Goal: Task Accomplishment & Management: Manage account settings

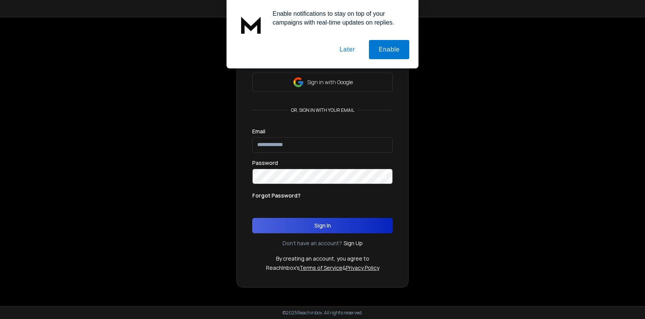
click at [281, 151] on input "email" at bounding box center [322, 144] width 141 height 15
click at [349, 50] on button "Later" at bounding box center [347, 49] width 35 height 19
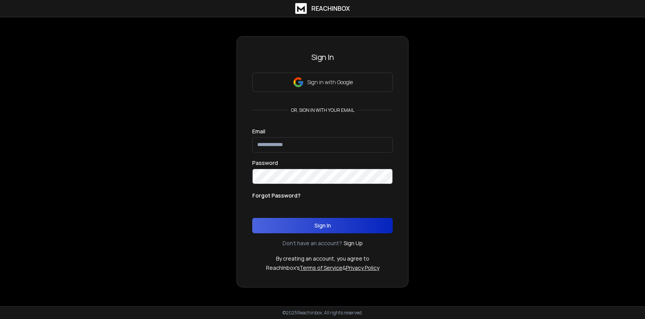
click at [313, 149] on input "email" at bounding box center [322, 144] width 141 height 15
click at [275, 242] on div "Don't have an account? Sign Up" at bounding box center [322, 243] width 141 height 8
click at [278, 226] on button "Sign In" at bounding box center [322, 225] width 141 height 15
click at [280, 148] on input "******" at bounding box center [322, 144] width 141 height 15
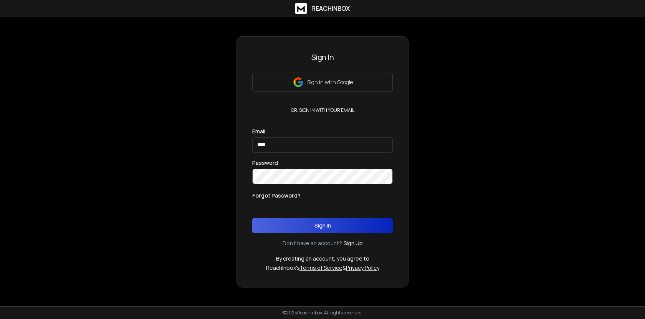
type input "**********"
click at [384, 178] on icon at bounding box center [383, 176] width 7 height 7
click at [384, 178] on icon at bounding box center [383, 176] width 7 height 5
click at [330, 224] on button "Sign In" at bounding box center [322, 225] width 141 height 15
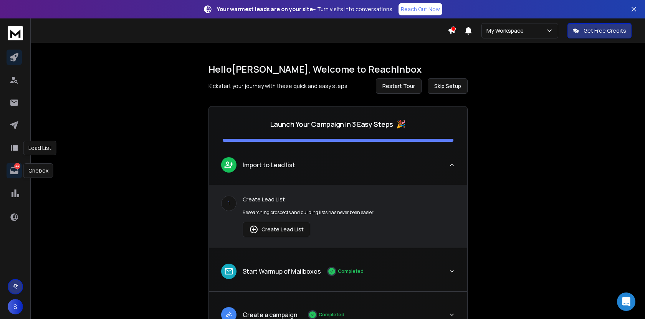
click at [8, 171] on link "44" at bounding box center [14, 170] width 15 height 15
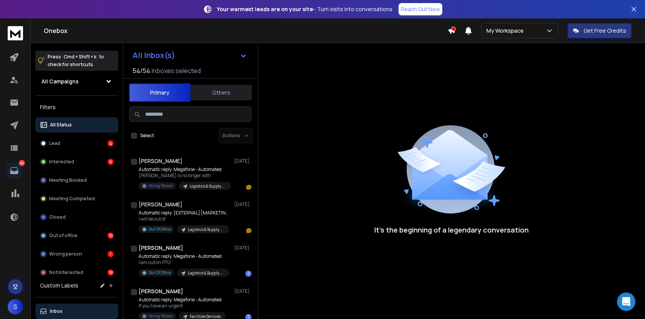
click at [632, 7] on icon at bounding box center [634, 9] width 7 height 7
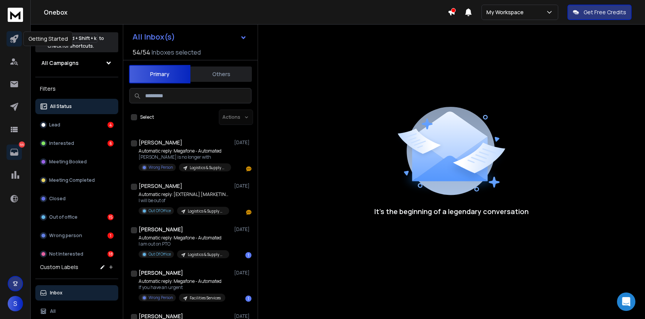
click at [12, 38] on icon at bounding box center [14, 39] width 8 height 8
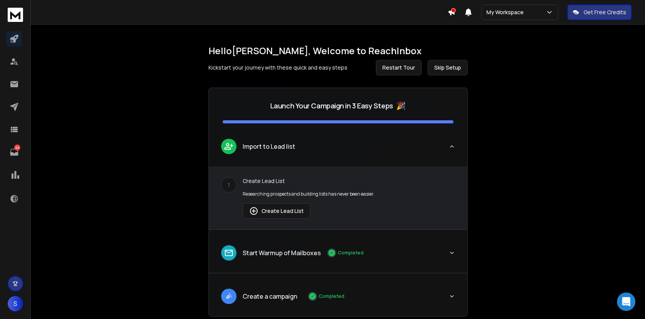
scroll to position [18, 0]
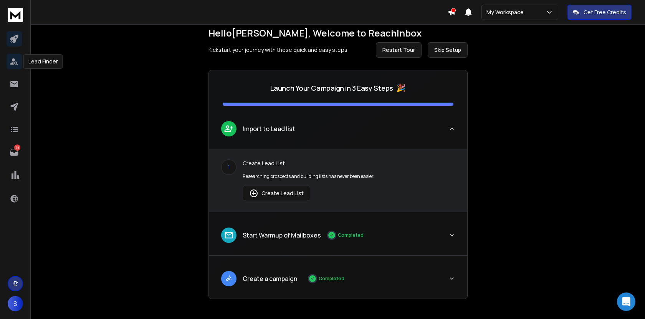
click at [8, 61] on link at bounding box center [14, 61] width 15 height 15
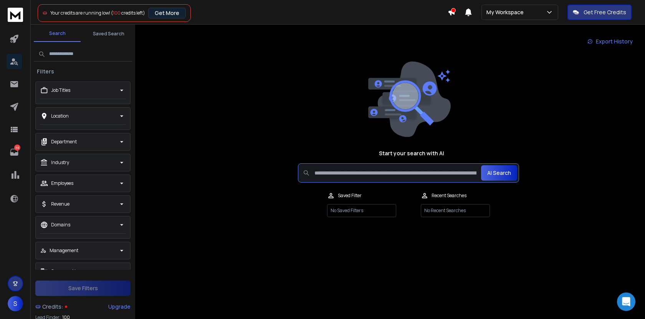
click at [163, 14] on button "Get More" at bounding box center [167, 13] width 38 height 11
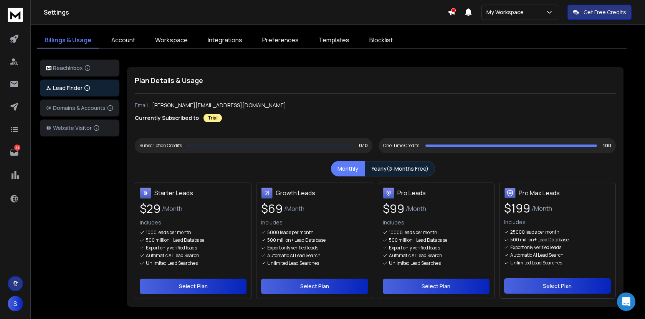
click at [377, 168] on button "Yearly(3-Months Free)" at bounding box center [400, 168] width 70 height 15
click at [343, 164] on button "Monthly" at bounding box center [348, 168] width 34 height 15
click at [82, 107] on button "Domains & Accounts" at bounding box center [79, 107] width 79 height 17
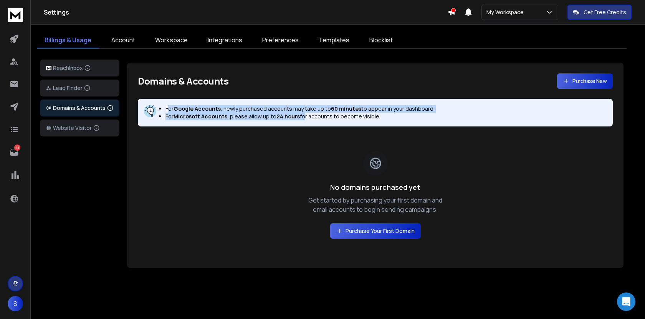
drag, startPoint x: 169, startPoint y: 108, endPoint x: 298, endPoint y: 120, distance: 129.6
click at [298, 120] on ul "For Google Accounts , newly purchased accounts may take up to 60 minutes to app…" at bounding box center [300, 112] width 269 height 15
click at [320, 111] on p "For Google Accounts , newly purchased accounts may take up to 60 minutes to app…" at bounding box center [300, 109] width 269 height 8
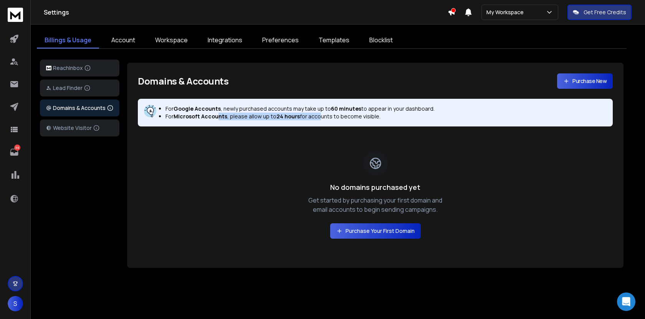
drag, startPoint x: 219, startPoint y: 113, endPoint x: 312, endPoint y: 118, distance: 93.4
click at [312, 118] on p "For Microsoft Accounts , please allow up to 24 hours for accounts to become vis…" at bounding box center [300, 117] width 269 height 8
click at [272, 154] on div "No domains purchased yet Get started by purchasing your first domain and email …" at bounding box center [375, 194] width 475 height 124
click at [84, 128] on button "Website Visitor" at bounding box center [79, 127] width 79 height 17
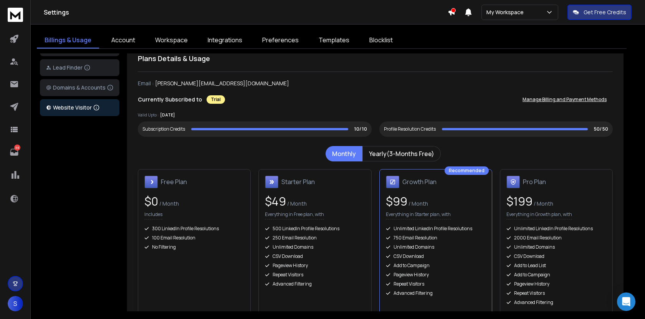
scroll to position [19, 0]
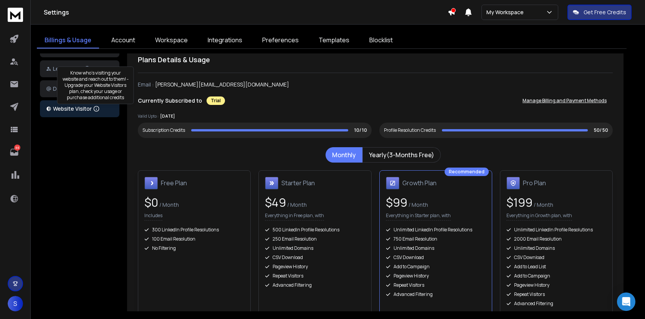
click at [97, 108] on icon "button" at bounding box center [96, 109] width 6 height 6
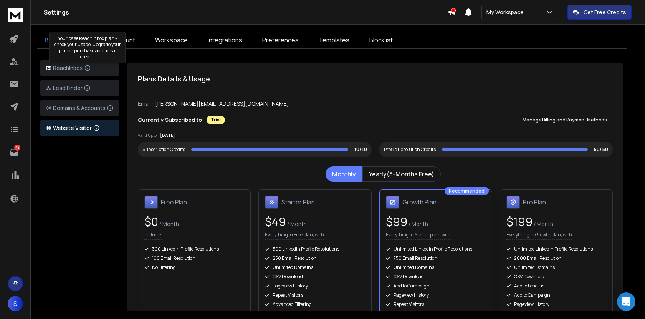
click at [81, 68] on button "ReachInbox" at bounding box center [79, 68] width 79 height 17
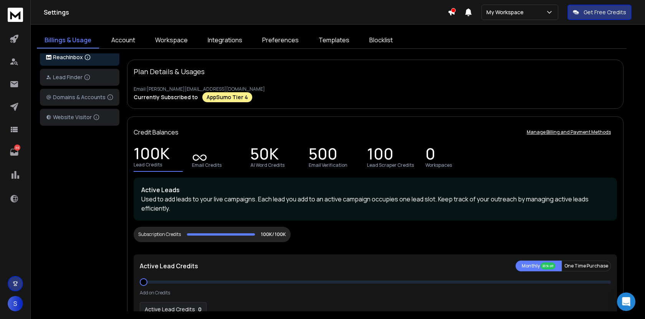
scroll to position [24, 0]
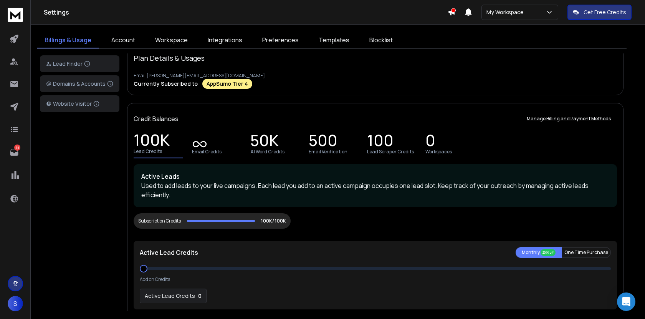
click at [232, 83] on div "AppSumo Tier 4" at bounding box center [227, 84] width 50 height 10
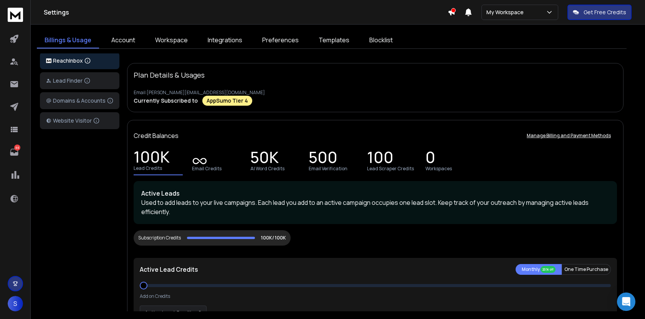
scroll to position [0, 0]
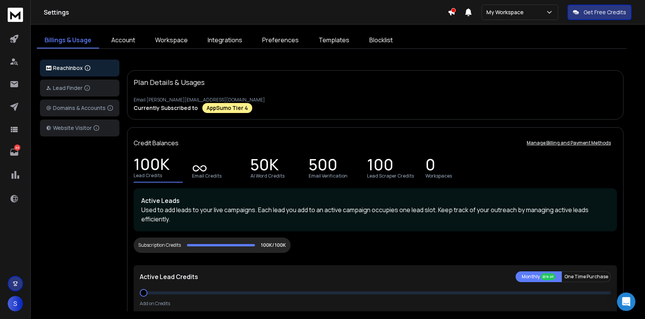
click at [124, 40] on link "Account" at bounding box center [123, 40] width 39 height 16
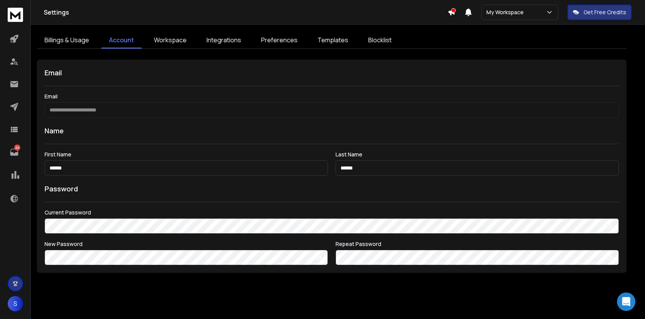
click at [166, 36] on link "Workspace" at bounding box center [170, 40] width 48 height 16
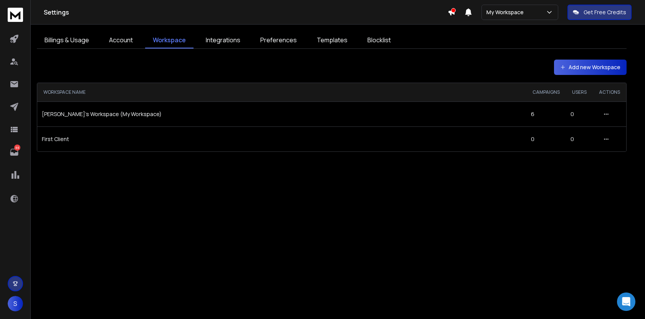
click at [225, 45] on link "Integrations" at bounding box center [223, 40] width 50 height 16
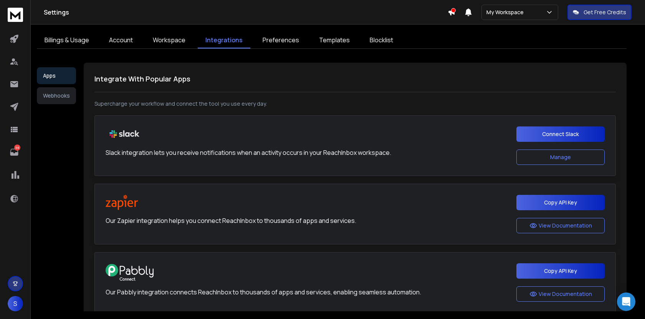
click at [270, 42] on link "Preferences" at bounding box center [281, 40] width 52 height 16
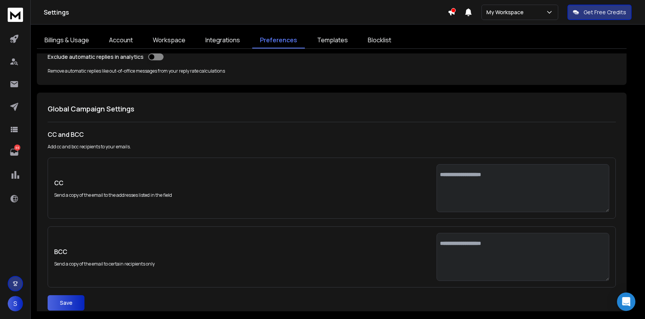
scroll to position [283, 0]
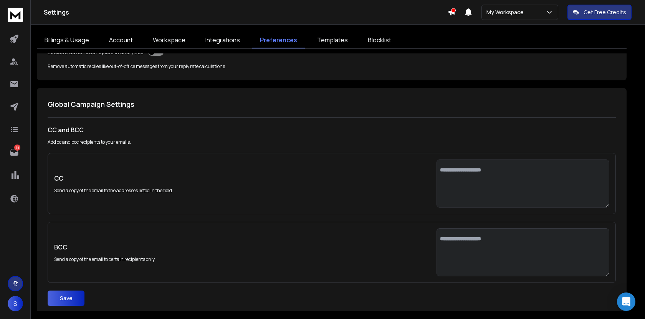
click at [323, 42] on link "Templates" at bounding box center [333, 40] width 46 height 16
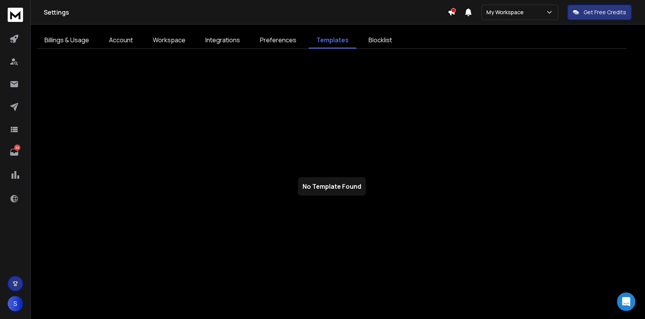
click at [374, 38] on link "Blocklist" at bounding box center [380, 40] width 39 height 16
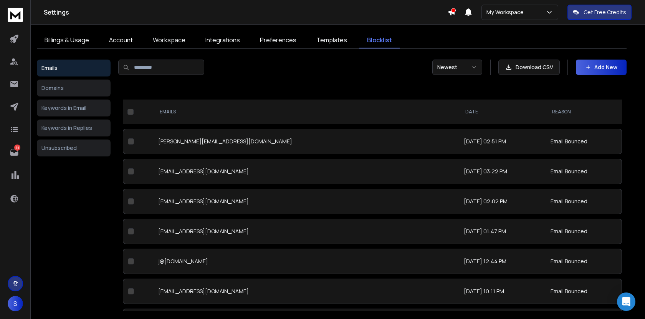
click at [79, 144] on button "Unsubscribed" at bounding box center [74, 147] width 74 height 17
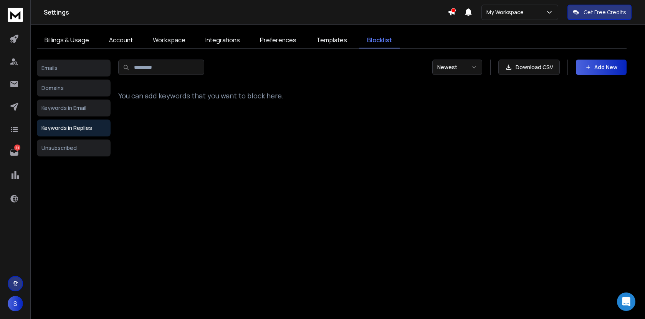
click at [79, 128] on replies "Keywords in Replies" at bounding box center [74, 127] width 74 height 17
click at [79, 109] on email "Keywords in Email" at bounding box center [74, 107] width 74 height 17
click at [76, 92] on button "Domains" at bounding box center [74, 87] width 74 height 17
click at [74, 63] on button "Emails" at bounding box center [74, 68] width 74 height 17
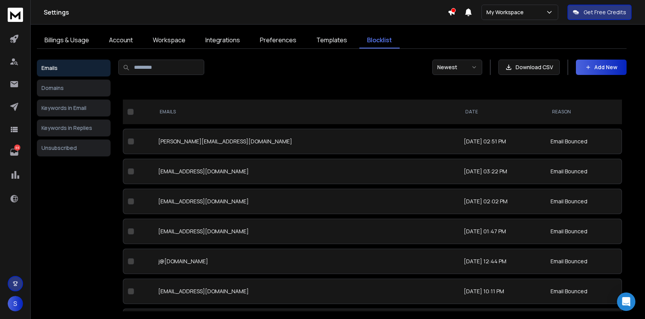
click at [65, 40] on link "Billings & Usage" at bounding box center [67, 40] width 60 height 16
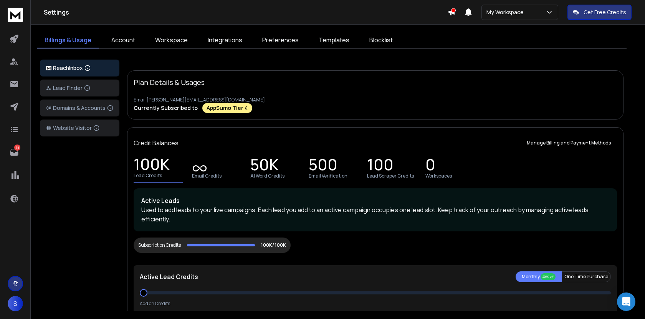
click at [126, 40] on link "Account" at bounding box center [123, 40] width 39 height 16
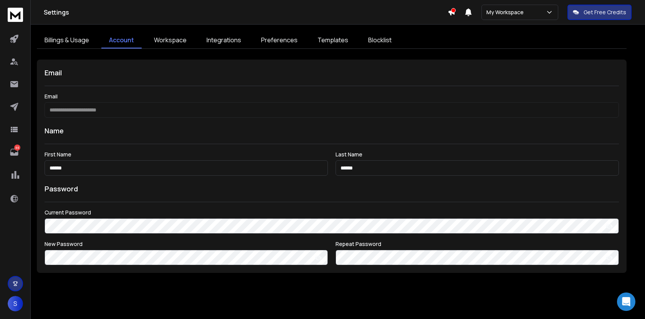
click at [66, 36] on link "Billings & Usage" at bounding box center [67, 40] width 60 height 16
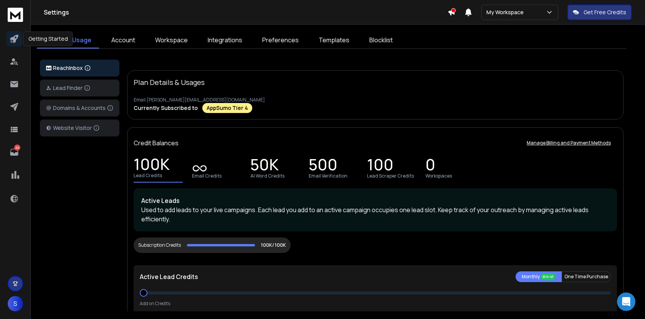
click at [15, 38] on icon at bounding box center [14, 38] width 9 height 9
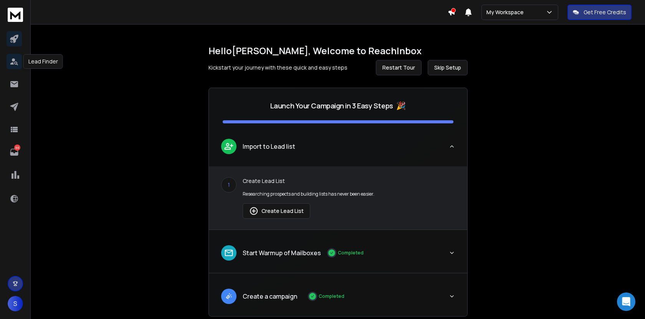
click at [13, 68] on link at bounding box center [14, 61] width 15 height 15
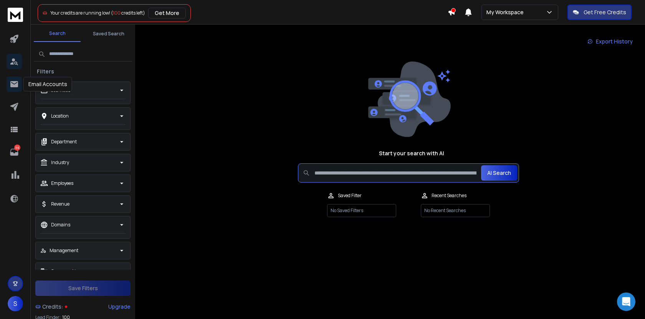
click at [11, 86] on icon at bounding box center [14, 84] width 8 height 6
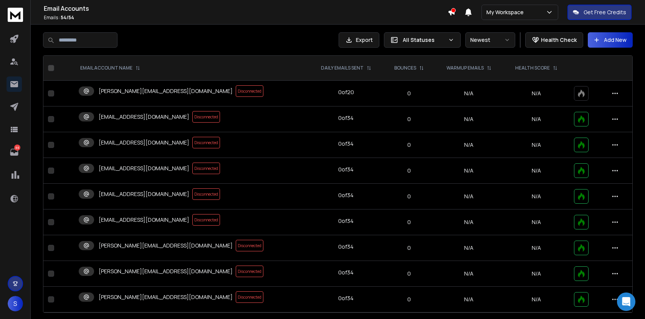
click at [617, 93] on icon at bounding box center [615, 93] width 7 height 7
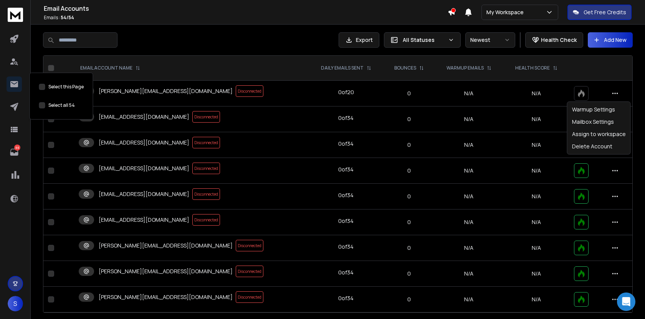
click at [52, 67] on button "Select this Page" at bounding box center [51, 68] width 6 height 6
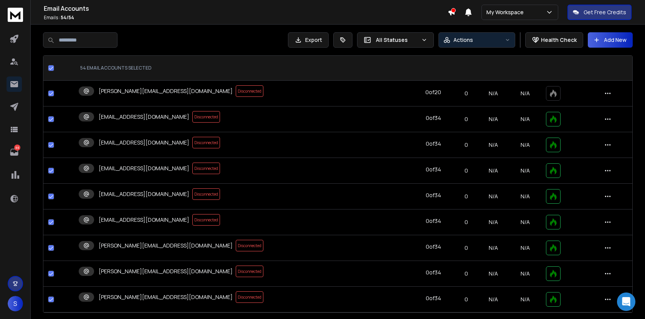
click at [482, 45] on button "Actions" at bounding box center [477, 39] width 77 height 15
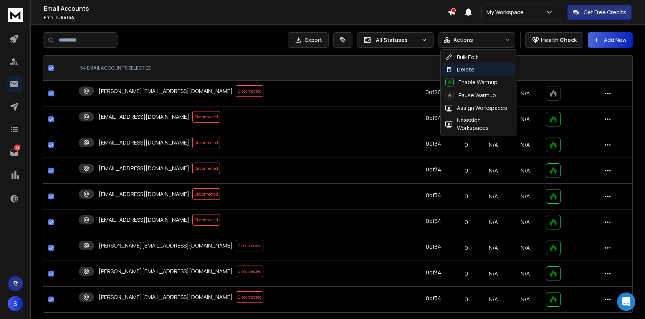
click at [469, 70] on div "Delete" at bounding box center [459, 70] width 29 height 8
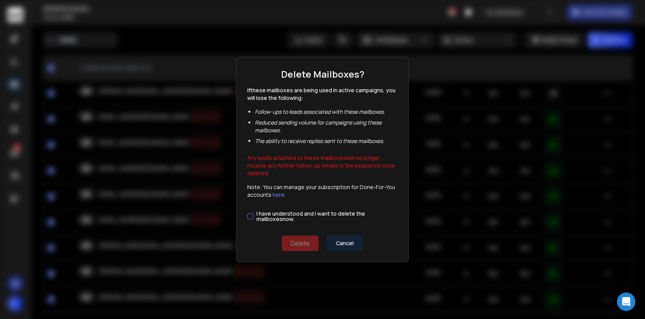
click at [252, 215] on button "I have understood and I want to delete the mailbox es now." at bounding box center [250, 216] width 6 height 6
click at [295, 244] on button "Delete" at bounding box center [300, 242] width 37 height 15
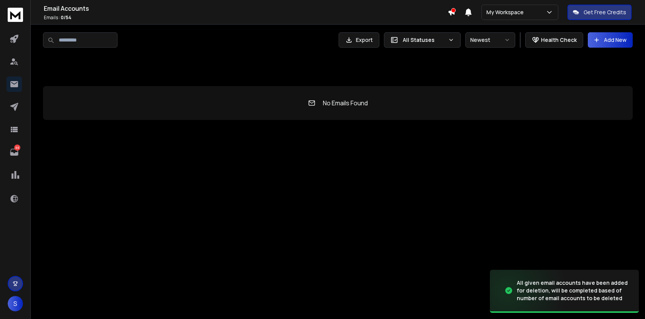
click at [606, 38] on button "Add New" at bounding box center [610, 39] width 45 height 15
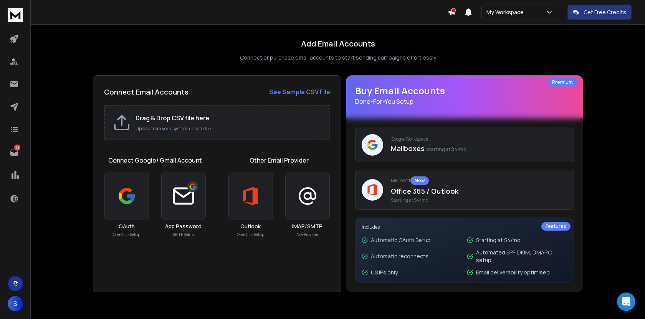
click at [246, 195] on icon at bounding box center [250, 196] width 15 height 18
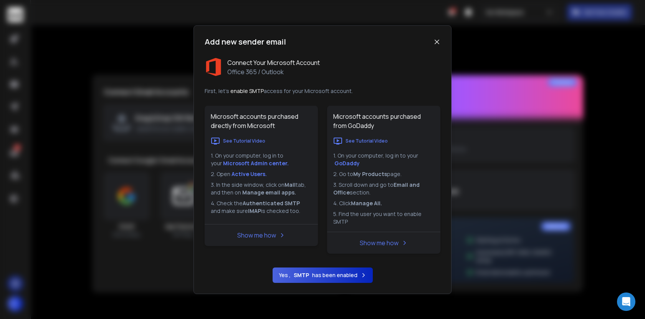
click at [242, 167] on link "Microsoft Admin center." at bounding box center [256, 162] width 66 height 7
drag, startPoint x: 217, startPoint y: 205, endPoint x: 285, endPoint y: 216, distance: 69.3
click at [285, 215] on li "4. Check the Authenticated SMTP and make sure IMAP is checked too." at bounding box center [261, 206] width 101 height 15
click at [303, 215] on li "4. Check the Authenticated SMTP and make sure IMAP is checked too." at bounding box center [261, 206] width 101 height 15
click at [329, 273] on button "Yes , SMTP has been enabled" at bounding box center [323, 274] width 100 height 15
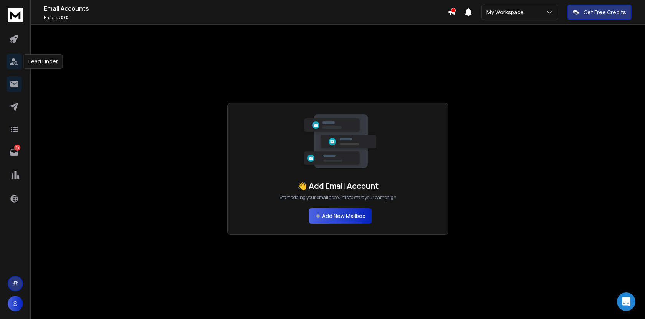
click at [13, 66] on link at bounding box center [14, 61] width 15 height 15
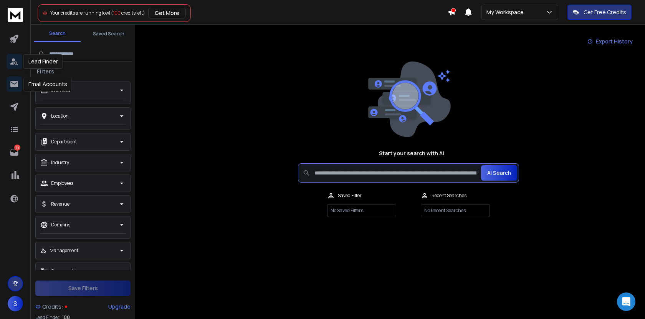
click at [11, 82] on icon at bounding box center [14, 83] width 9 height 9
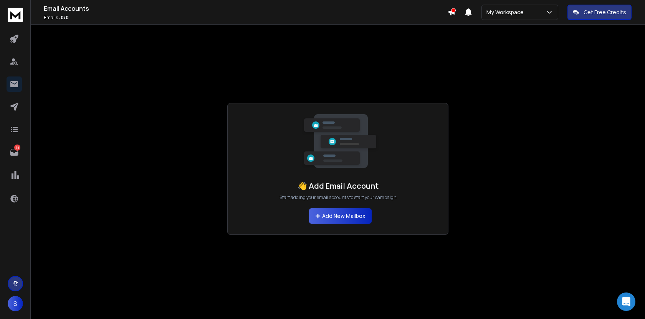
click at [324, 216] on button "Add New Mailbox" at bounding box center [340, 215] width 63 height 15
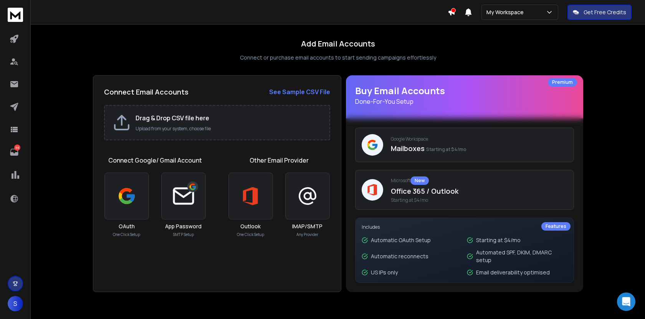
click at [453, 189] on p "Office 365 / Outlook" at bounding box center [479, 190] width 177 height 11
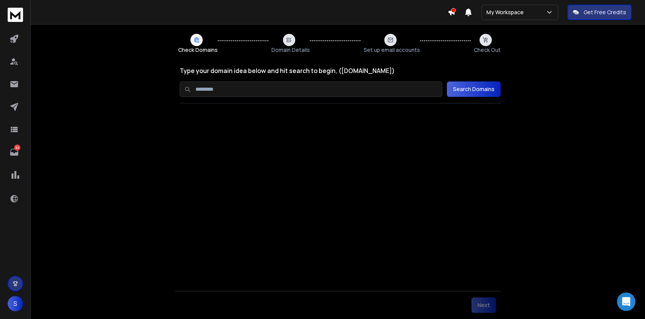
click at [311, 84] on input at bounding box center [311, 88] width 263 height 15
click at [484, 94] on button "Search Domains" at bounding box center [474, 88] width 54 height 15
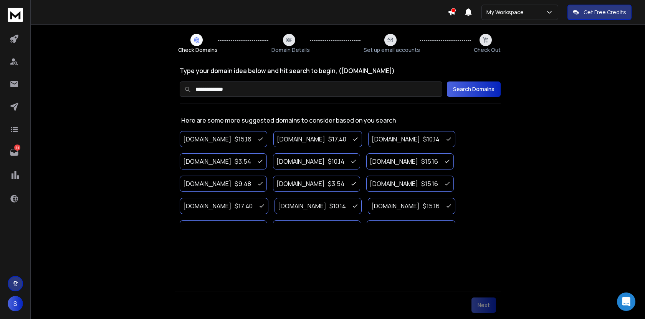
click at [195, 139] on h3 "ventrofire.com" at bounding box center [207, 138] width 48 height 9
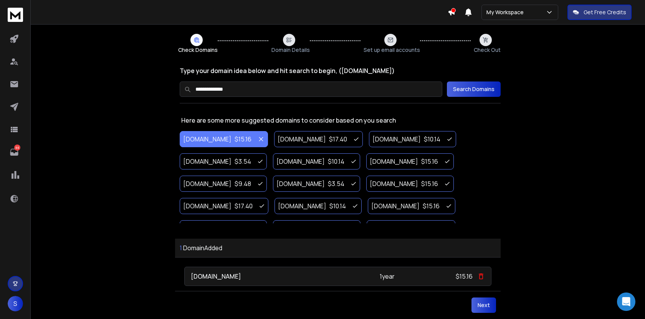
click at [219, 89] on input "**********" at bounding box center [311, 88] width 263 height 15
type input "**********"
click at [454, 89] on button "Search Domains" at bounding box center [474, 88] width 54 height 15
click at [220, 139] on h3 "ventrogroup.com" at bounding box center [207, 138] width 48 height 9
click at [250, 133] on div "ventrogroup.com $ 15.16" at bounding box center [224, 139] width 88 height 16
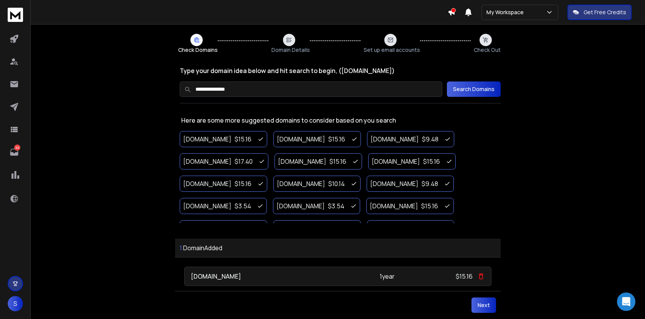
click at [247, 140] on h4 "$ 15.16" at bounding box center [243, 138] width 17 height 9
click at [263, 142] on icon at bounding box center [261, 139] width 6 height 6
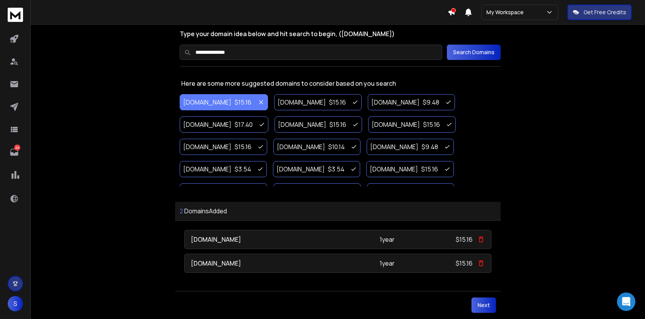
scroll to position [38, 0]
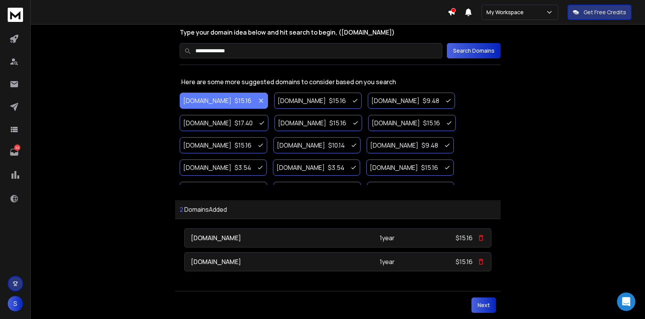
click at [480, 238] on icon at bounding box center [481, 238] width 8 height 8
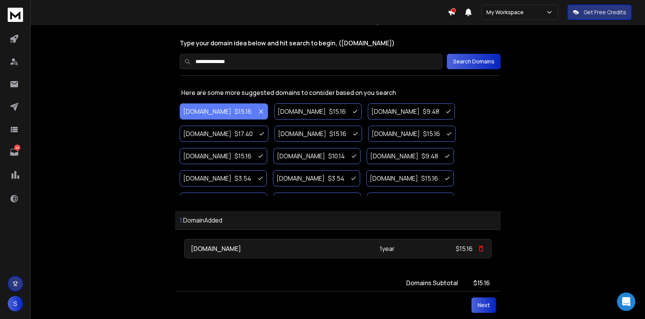
scroll to position [45, 0]
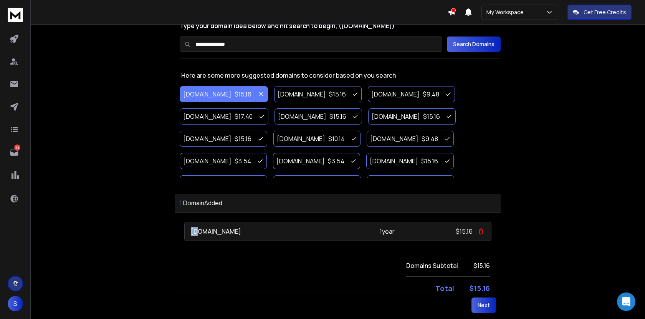
drag, startPoint x: 196, startPoint y: 233, endPoint x: 276, endPoint y: 225, distance: 79.8
click at [276, 225] on div "ventrogroup.com 1 year $15.16" at bounding box center [337, 231] width 307 height 19
click at [131, 160] on section "**********" at bounding box center [338, 128] width 614 height 296
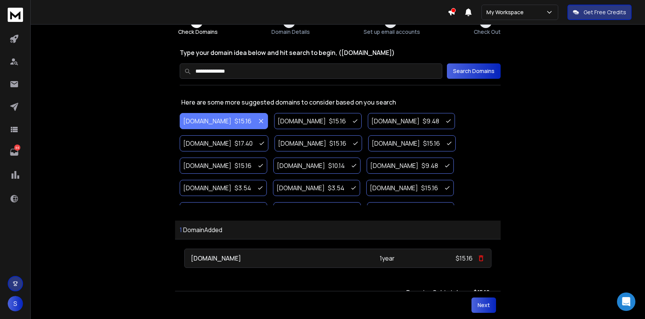
scroll to position [17, 0]
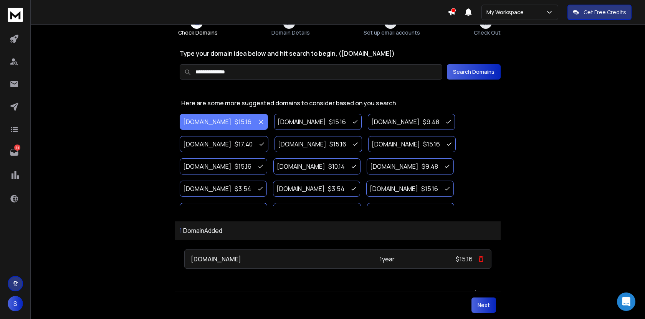
click at [335, 146] on h4 "$ 15.16" at bounding box center [338, 143] width 17 height 9
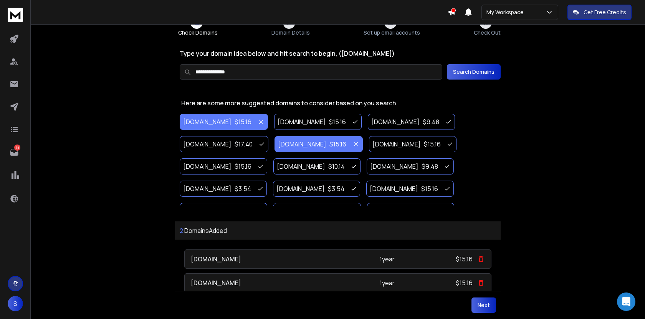
click at [260, 123] on icon at bounding box center [261, 122] width 4 height 4
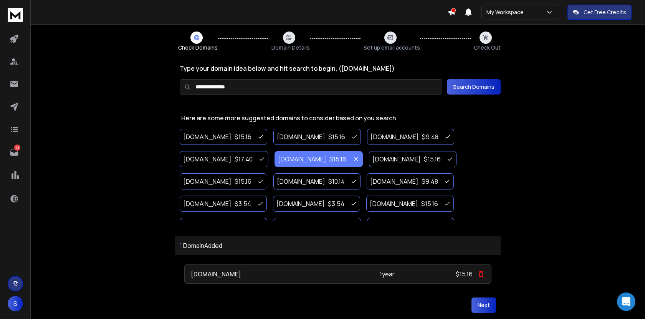
scroll to position [0, 0]
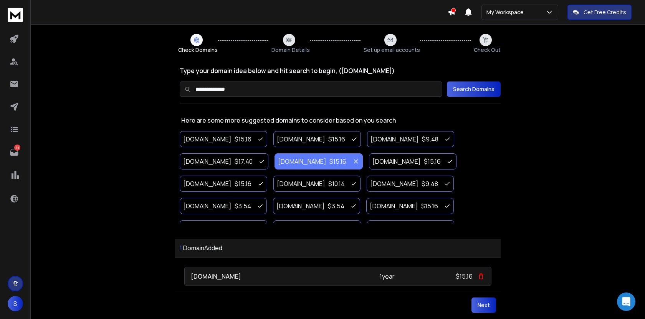
click at [448, 16] on div "My Workspace Get Free Credits" at bounding box center [322, 12] width 645 height 25
click at [456, 10] on div at bounding box center [453, 10] width 5 height 5
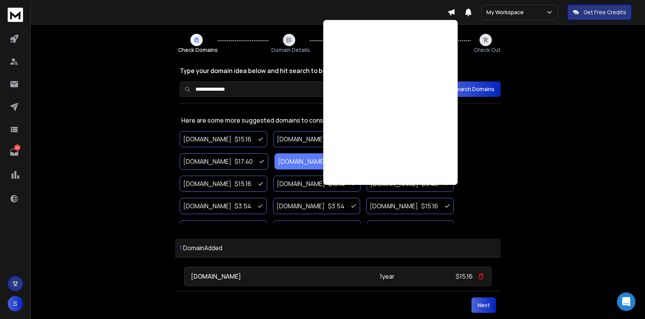
click at [470, 15] on icon at bounding box center [468, 12] width 7 height 8
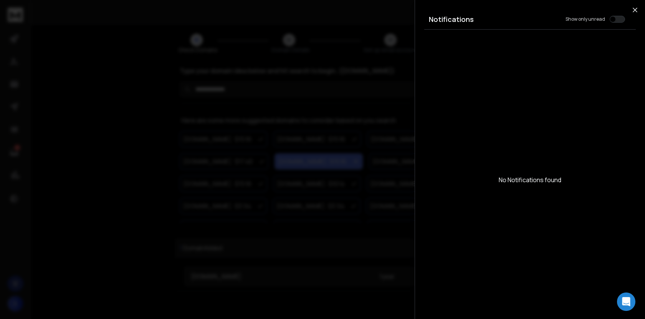
click at [633, 9] on icon "button" at bounding box center [635, 10] width 4 height 4
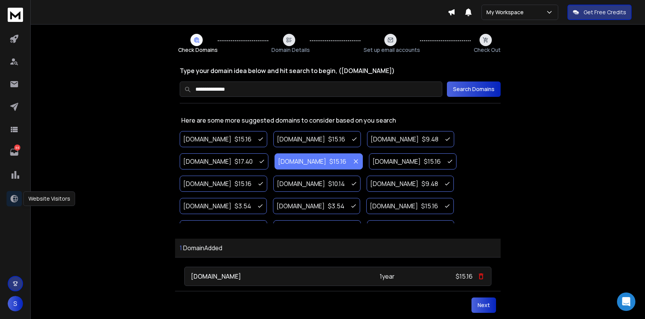
click at [13, 200] on icon at bounding box center [14, 199] width 8 height 8
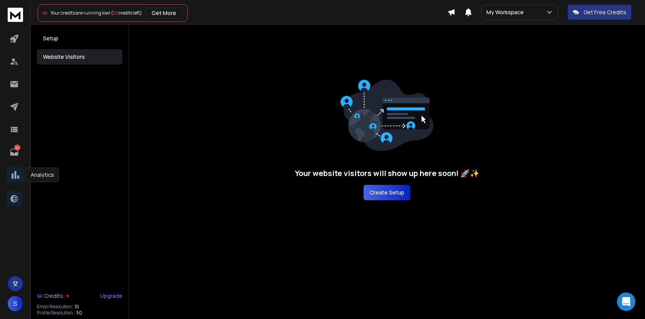
click at [13, 171] on icon at bounding box center [16, 175] width 12 height 12
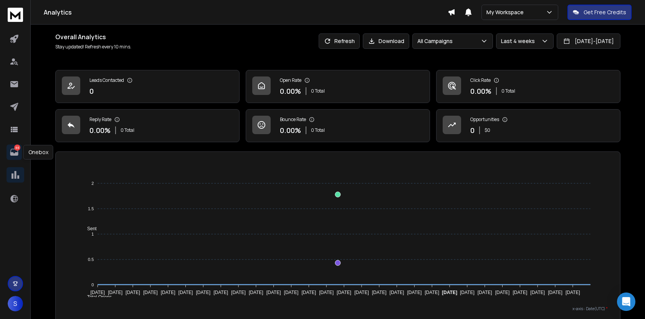
click at [15, 149] on p "44" at bounding box center [17, 147] width 6 height 6
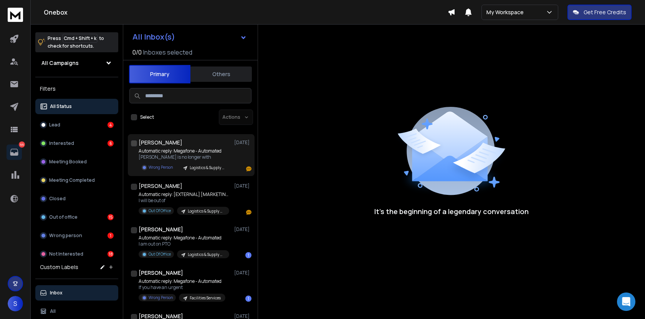
click at [180, 145] on div "Taylor Caby 13 Jun, 2024" at bounding box center [195, 143] width 113 height 8
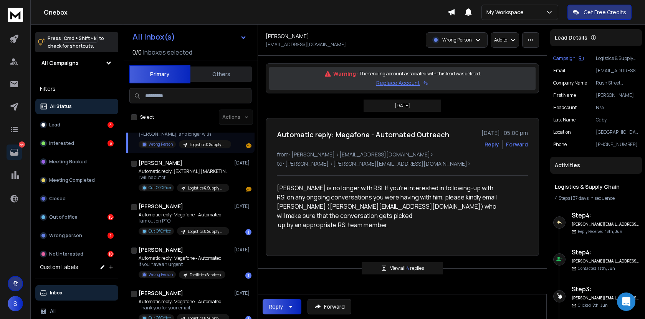
scroll to position [26, 0]
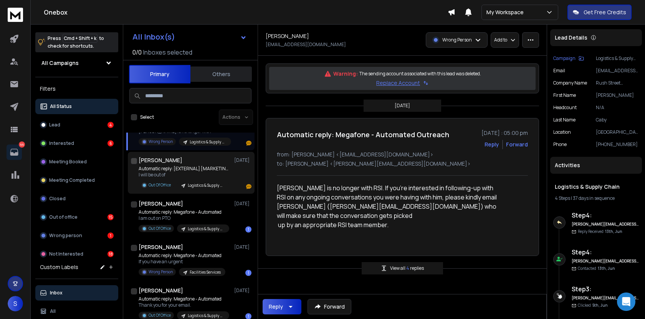
click at [174, 157] on h1 "[PERSON_NAME]" at bounding box center [161, 160] width 44 height 8
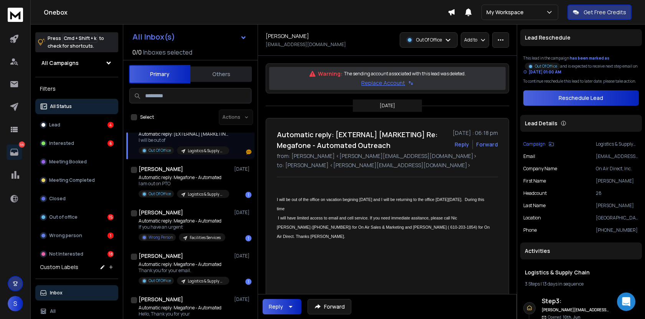
scroll to position [61, 0]
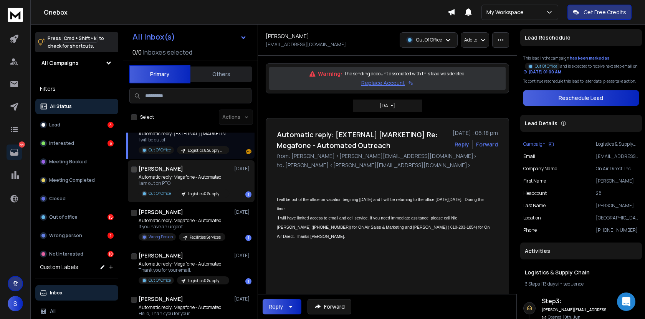
click at [179, 167] on h1 "[PERSON_NAME]" at bounding box center [161, 169] width 45 height 8
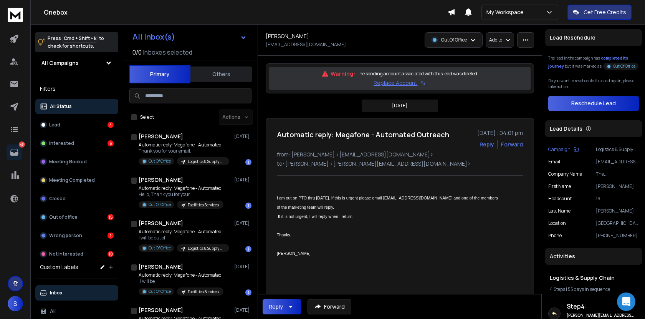
scroll to position [181, 0]
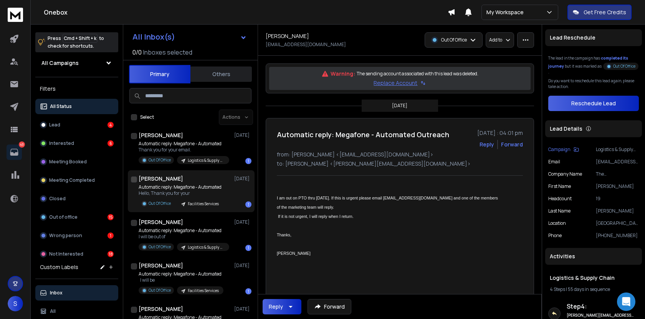
click at [181, 185] on p "Automatic reply: Megafone - Automated" at bounding box center [181, 187] width 85 height 6
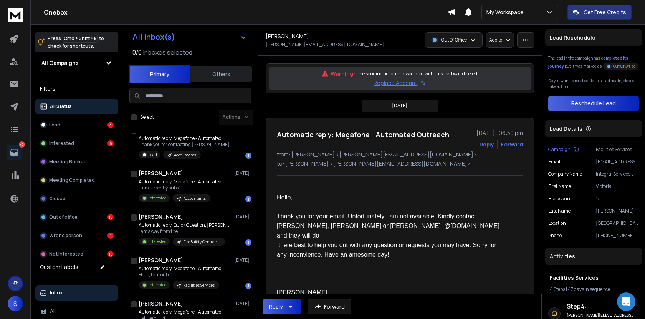
scroll to position [707, 0]
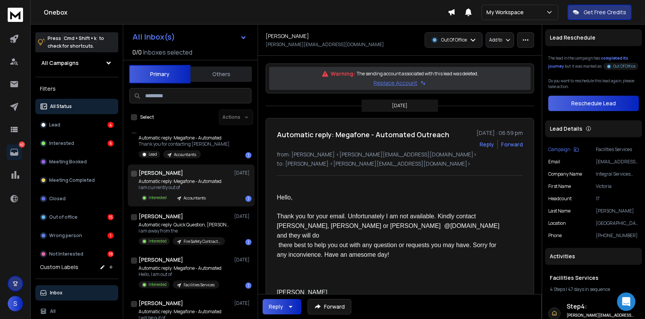
click at [207, 168] on div "Darlene Boles 17 Apr, 2024 Automatic reply: Megafone - Automated I am currently…" at bounding box center [191, 185] width 127 height 42
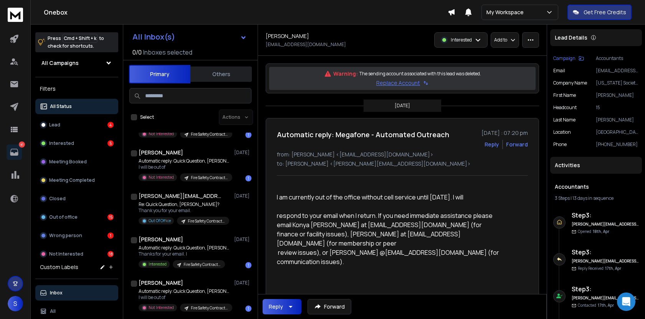
scroll to position [1510, 0]
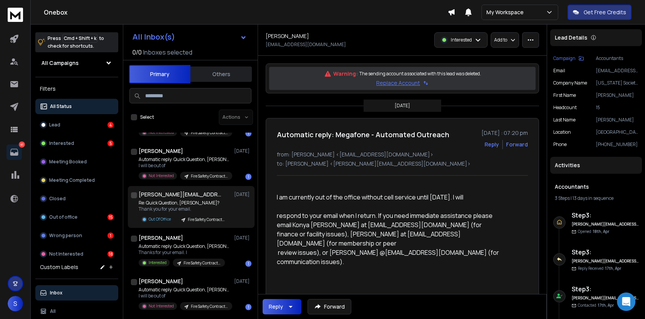
click at [202, 198] on div "kevina@carboncontrolsltd.com 15 Mar, 2024 Re: Quick Question, Kevin? Thank you …" at bounding box center [195, 206] width 113 height 33
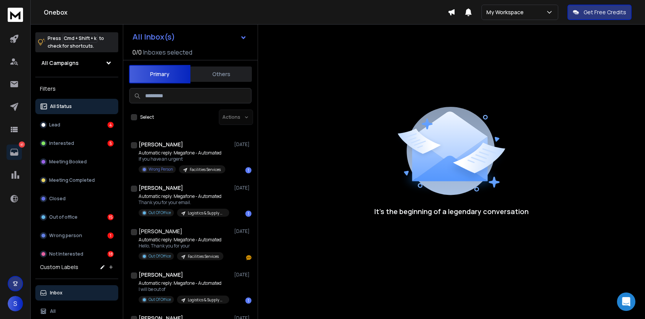
scroll to position [0, 0]
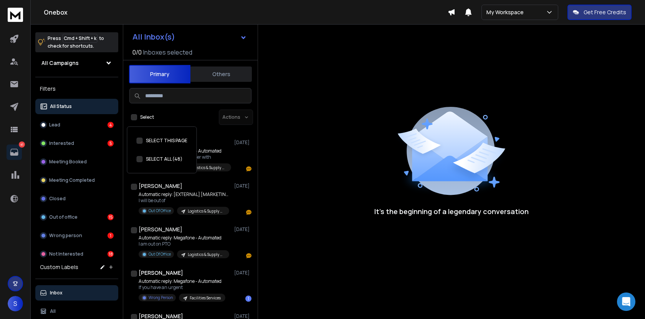
click at [136, 119] on button "SELECT THIS PAGE" at bounding box center [134, 117] width 6 height 6
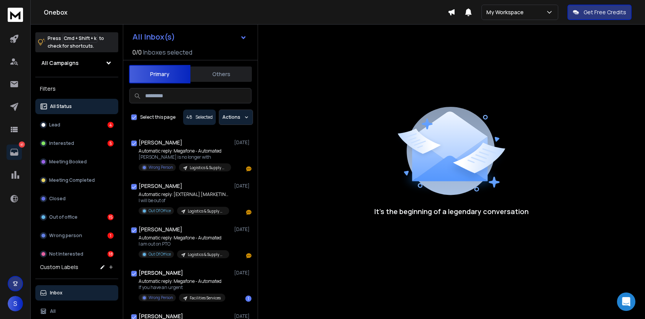
click at [228, 119] on p "Actions" at bounding box center [231, 117] width 18 height 6
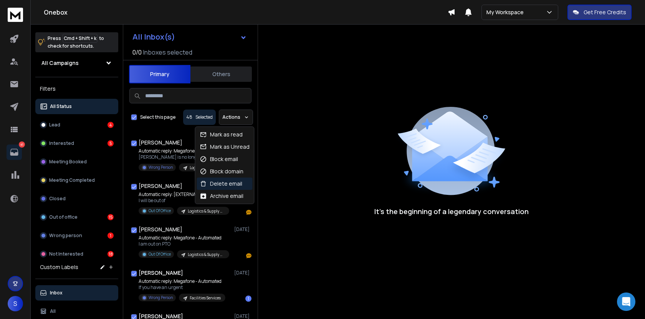
click at [219, 184] on div "Delete email" at bounding box center [221, 184] width 42 height 8
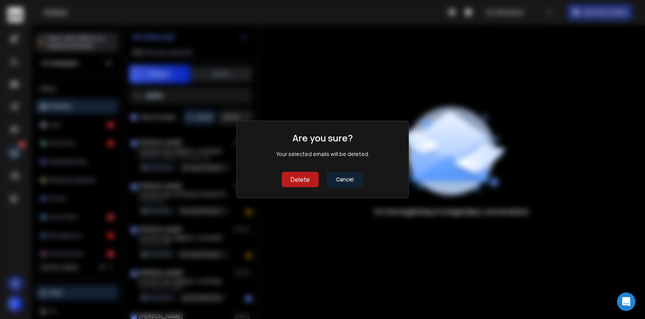
click at [306, 177] on button "Delete" at bounding box center [300, 179] width 37 height 15
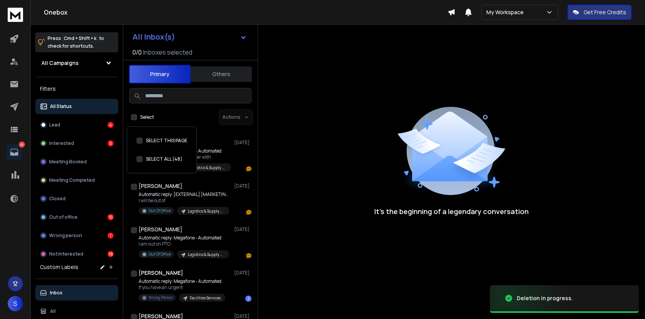
click at [135, 121] on div "Select" at bounding box center [142, 116] width 23 height 15
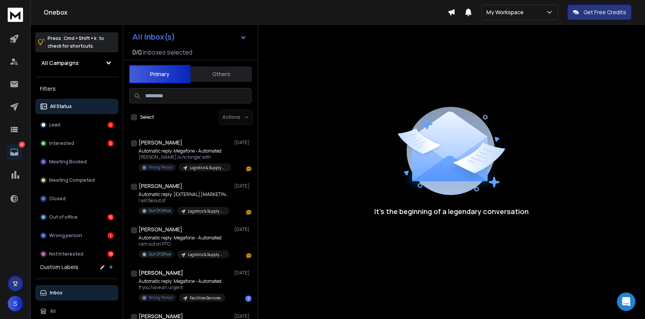
click at [134, 119] on button "Select" at bounding box center [134, 117] width 6 height 6
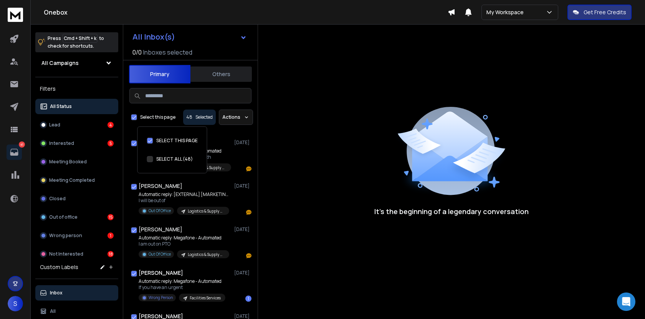
click at [168, 160] on label "SELECT ALL (48)" at bounding box center [174, 159] width 36 height 6
click at [150, 161] on button "SELECT THIS PAGE" at bounding box center [150, 159] width 6 height 6
click at [237, 119] on p "Actions" at bounding box center [231, 117] width 18 height 6
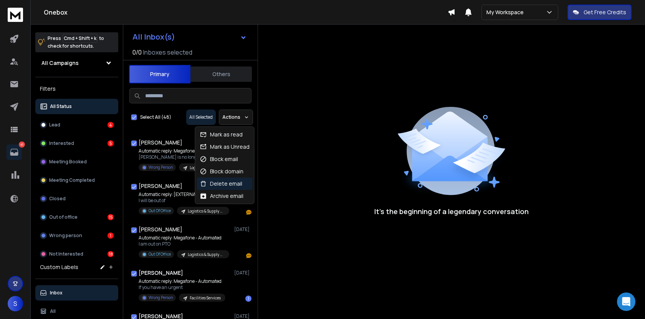
click at [219, 183] on div "Delete email" at bounding box center [221, 184] width 42 height 8
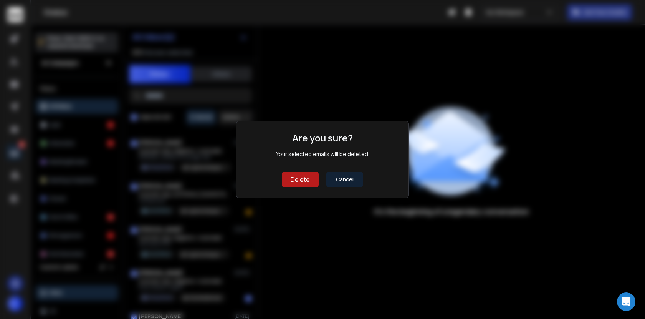
click at [295, 177] on button "Delete" at bounding box center [300, 179] width 37 height 15
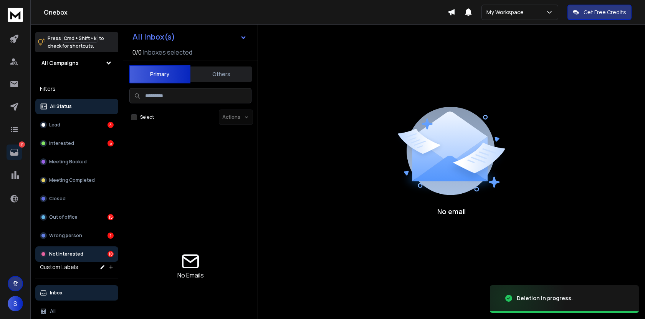
click at [72, 257] on div "Not Interested" at bounding box center [61, 253] width 43 height 7
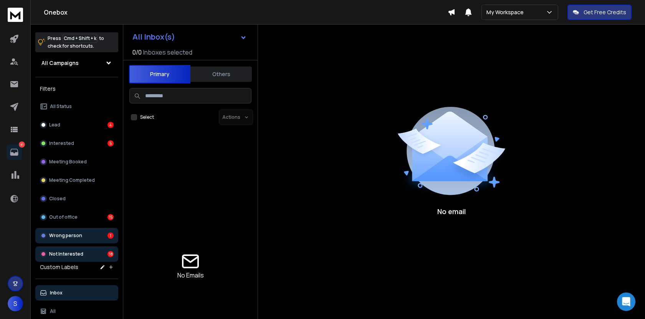
click at [76, 239] on button "Wrong person 1" at bounding box center [76, 235] width 83 height 15
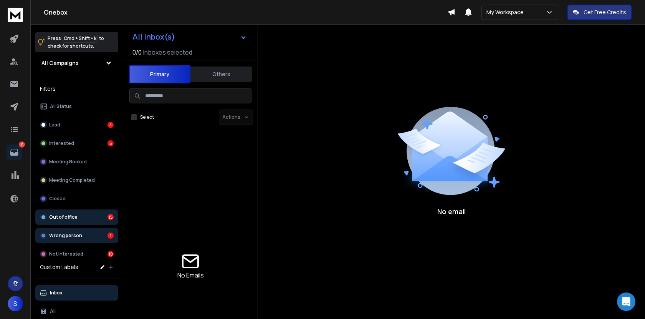
click at [74, 223] on button "Out of office 15" at bounding box center [76, 216] width 83 height 15
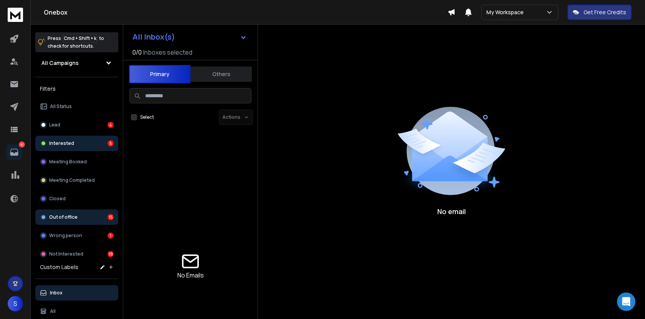
click at [71, 149] on button "Interested 5" at bounding box center [76, 143] width 83 height 15
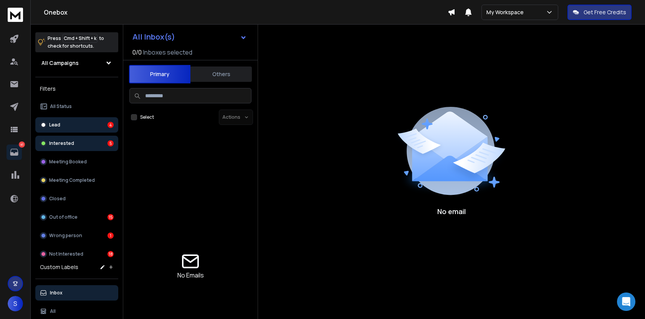
click at [67, 125] on button "Lead 4" at bounding box center [76, 124] width 83 height 15
click at [14, 131] on icon at bounding box center [14, 129] width 7 height 5
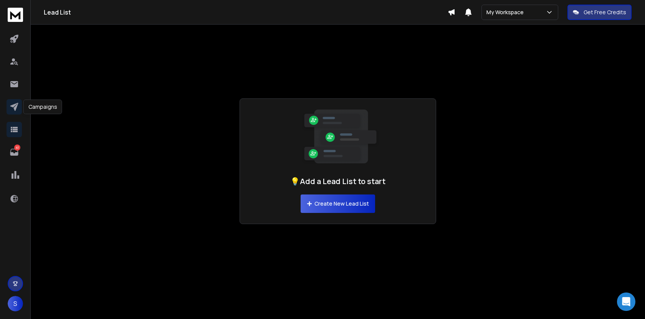
click at [16, 104] on icon at bounding box center [14, 107] width 8 height 8
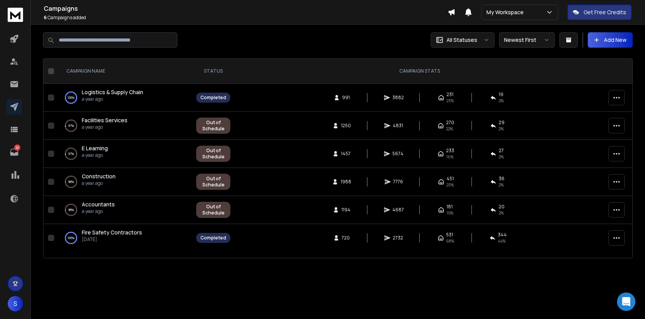
click at [133, 232] on span "Fire Safety Contractors" at bounding box center [112, 232] width 60 height 7
